Goal: Check status: Check status

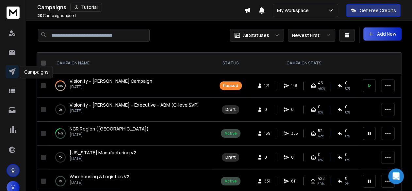
click at [95, 131] on span "NCR Region (Vinay)" at bounding box center [109, 128] width 79 height 6
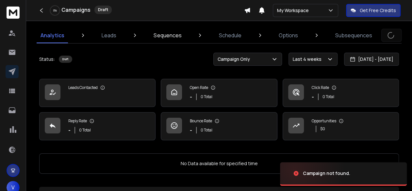
click at [160, 37] on p "Sequences" at bounding box center [167, 35] width 28 height 8
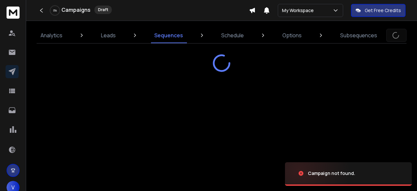
click at [160, 37] on p "Sequences" at bounding box center [168, 35] width 29 height 8
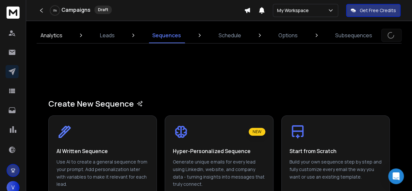
click at [46, 37] on p "Analytics" at bounding box center [51, 35] width 22 height 8
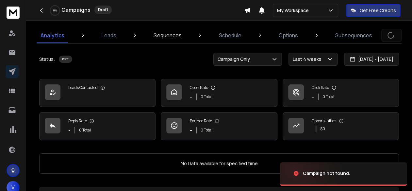
click at [172, 35] on p "Sequences" at bounding box center [167, 35] width 28 height 8
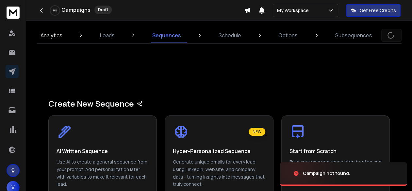
click at [53, 30] on link "Analytics" at bounding box center [52, 35] width 30 height 16
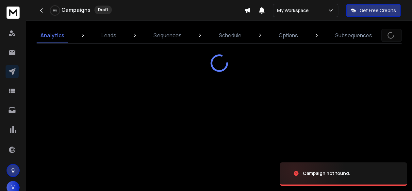
click at [47, 32] on p "Analytics" at bounding box center [52, 35] width 24 height 8
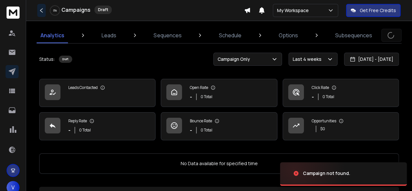
click at [40, 10] on icon at bounding box center [42, 11] width 6 height 6
